Goal: Find contact information: Find contact information

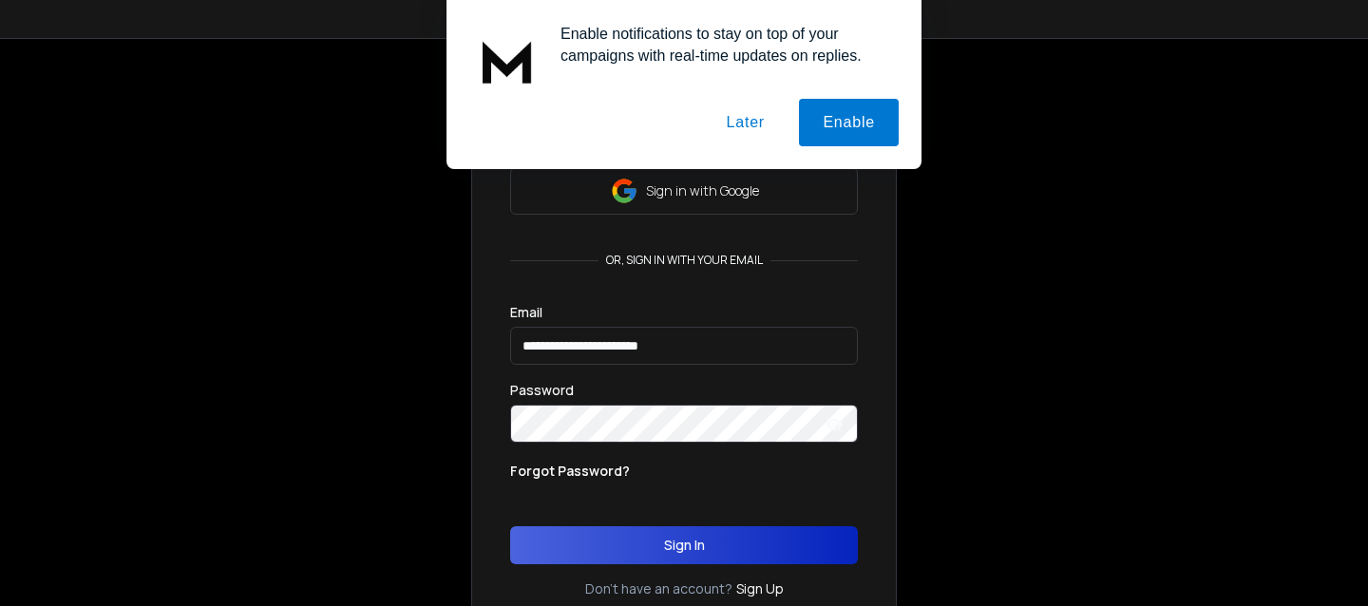
click at [696, 539] on button "Sign In" at bounding box center [684, 545] width 348 height 38
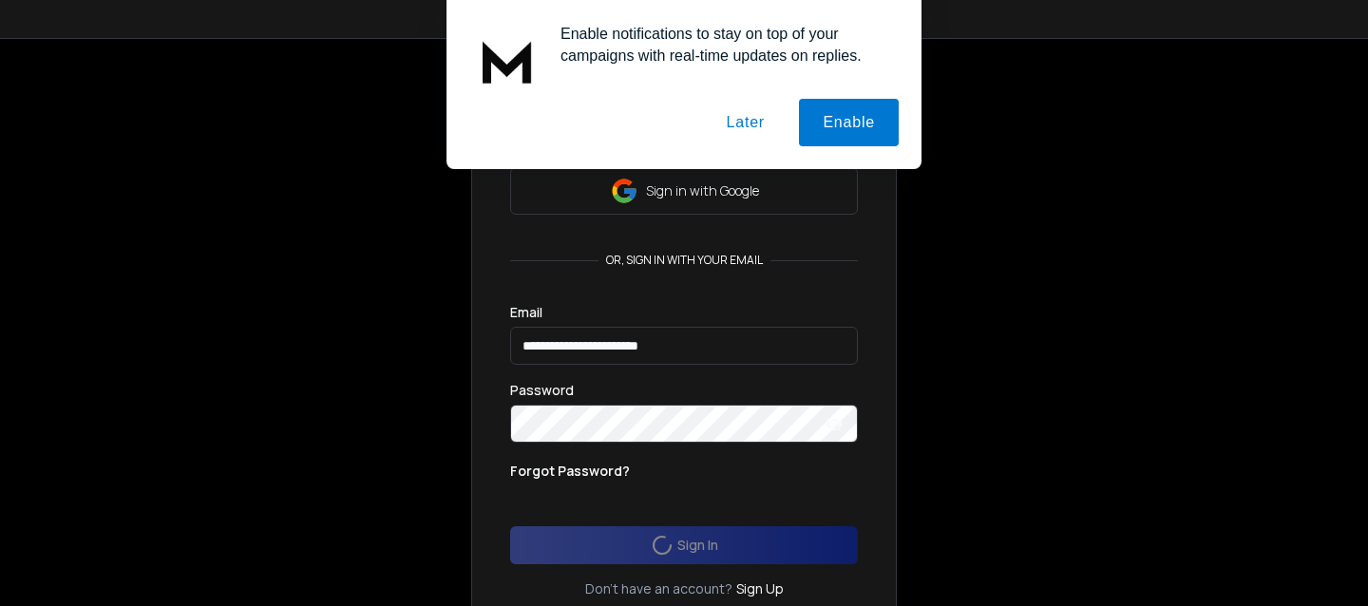
click at [752, 125] on button "Later" at bounding box center [745, 123] width 86 height 48
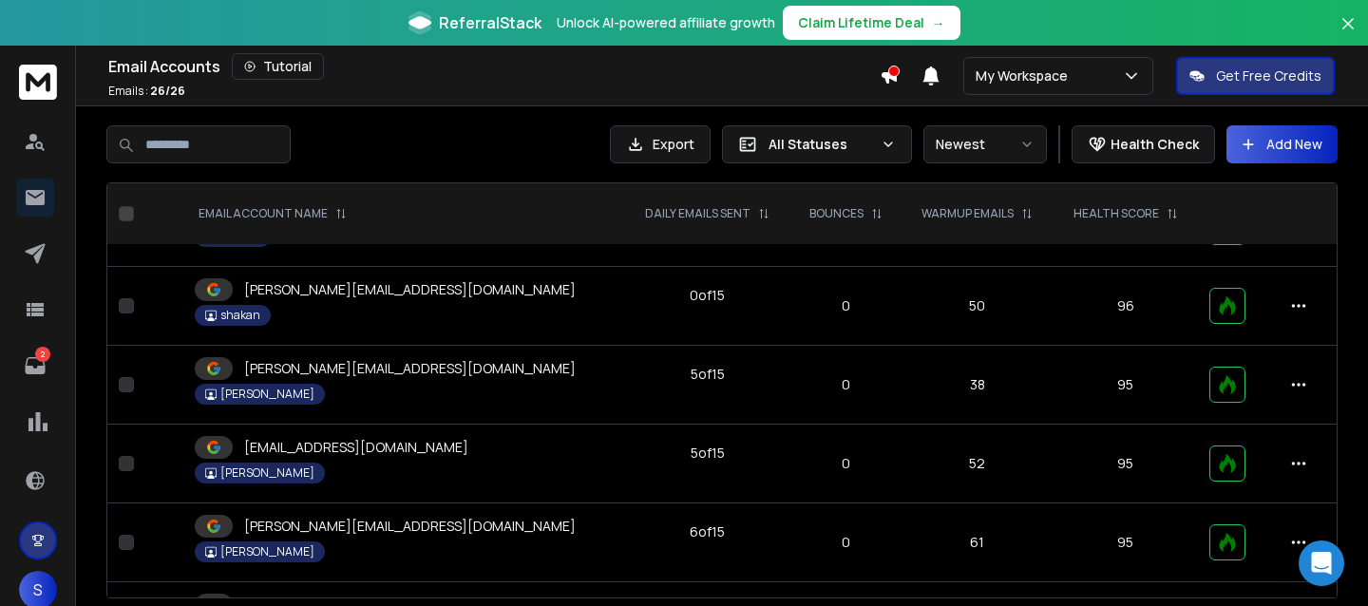
scroll to position [1712, 0]
click at [357, 528] on p "crichardson@joinlogosetcetera.com" at bounding box center [356, 527] width 224 height 19
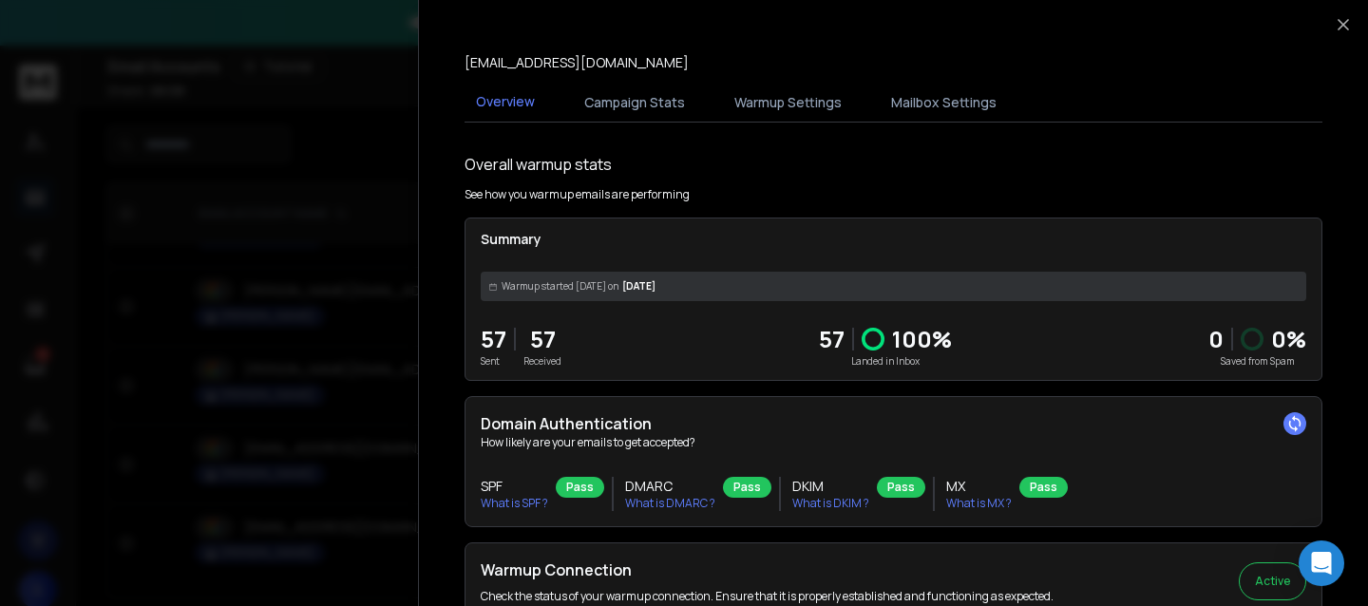
drag, startPoint x: 692, startPoint y: 61, endPoint x: 550, endPoint y: 60, distance: 141.6
click at [550, 60] on div "crichardson@joinlogosetcetera.com" at bounding box center [894, 62] width 858 height 19
copy p "joinlogosetcetera.com"
click at [1341, 27] on icon "button" at bounding box center [1344, 25] width 10 height 10
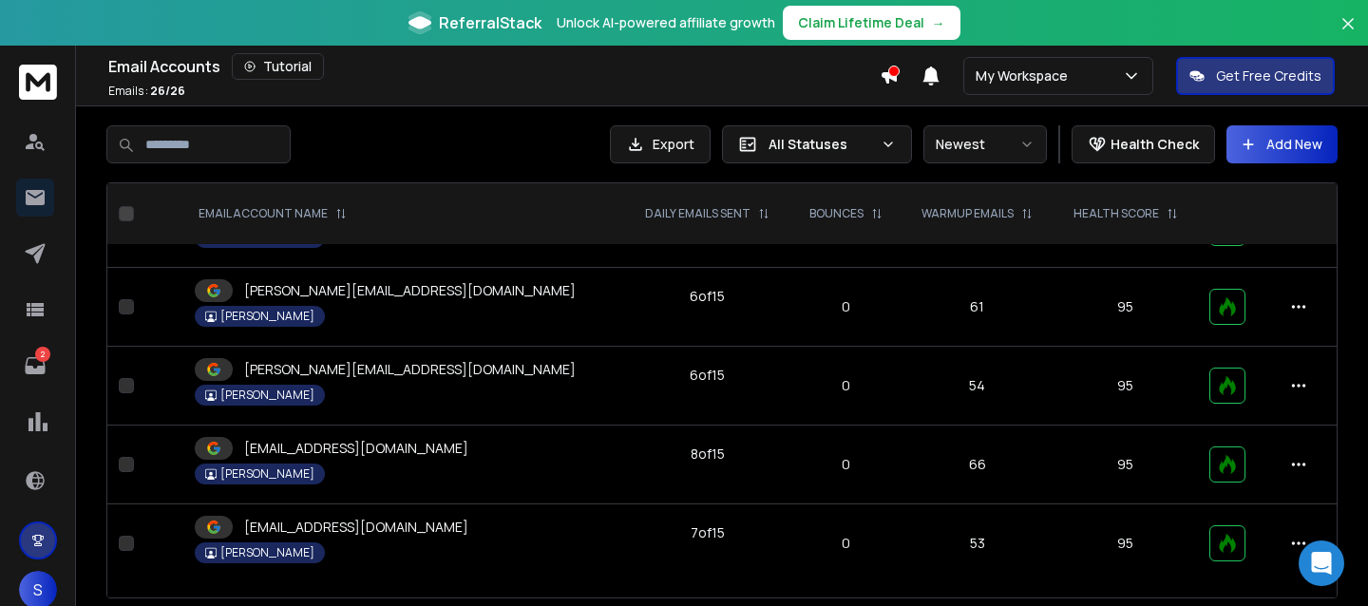
scroll to position [1118, 0]
